Goal: Task Accomplishment & Management: Manage account settings

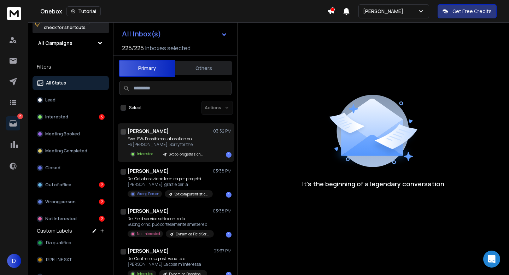
click at [204, 144] on p "Hi [PERSON_NAME], Sorry for the" at bounding box center [166, 145] width 79 height 6
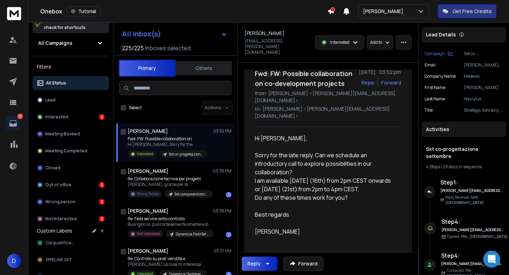
scroll to position [19, 0]
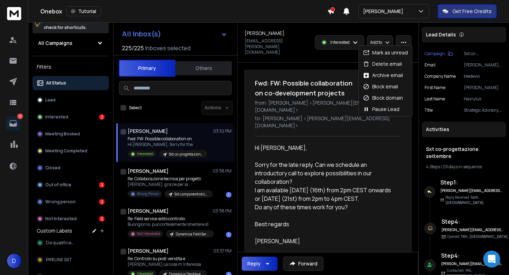
click at [405, 42] on icon "button" at bounding box center [403, 42] width 5 height 1
click at [393, 53] on div "Mark as unread" at bounding box center [385, 52] width 45 height 7
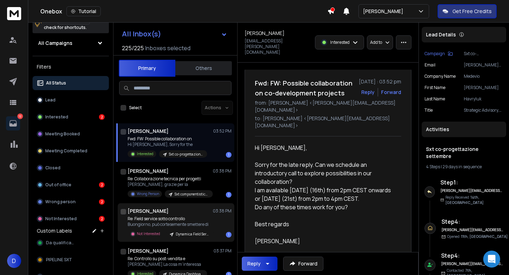
click at [214, 220] on div "Re: Field service sotto controllo Buongiorno, può cortesemente smettere di Not …" at bounding box center [179, 227] width 104 height 22
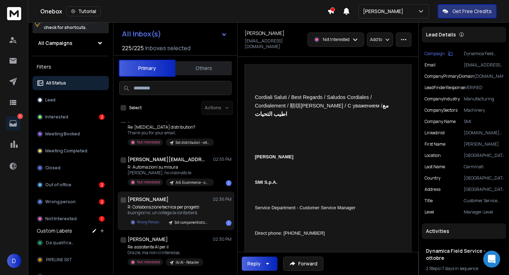
scroll to position [251, 0]
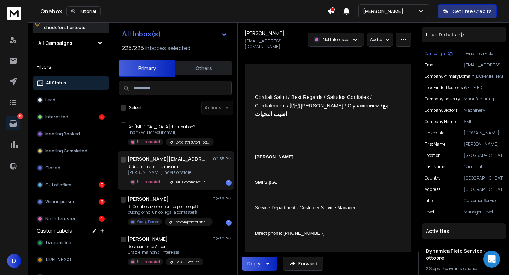
click at [224, 180] on div "R: Automazioni su misura [PERSON_NAME], ho visionato le Not Interested Ai6 Ecom…" at bounding box center [179, 175] width 104 height 22
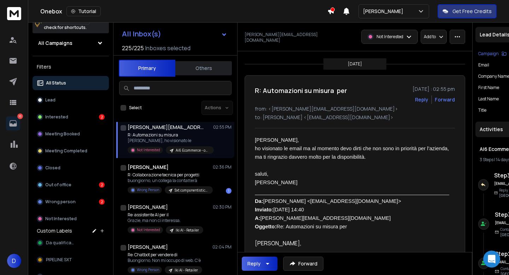
scroll to position [253, 0]
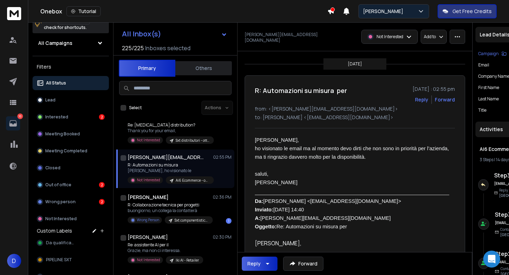
click at [384, 14] on p "[PERSON_NAME]" at bounding box center [384, 11] width 43 height 7
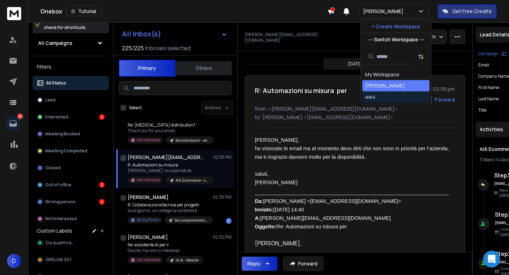
click at [385, 99] on div "we4" at bounding box center [395, 96] width 67 height 11
